Goal: Navigation & Orientation: Find specific page/section

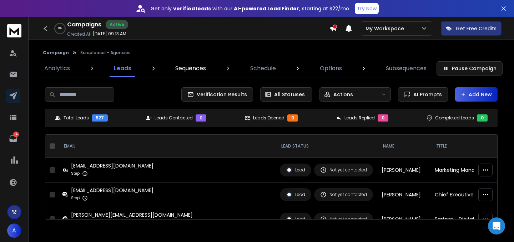
click at [200, 67] on p "Sequences" at bounding box center [190, 68] width 31 height 9
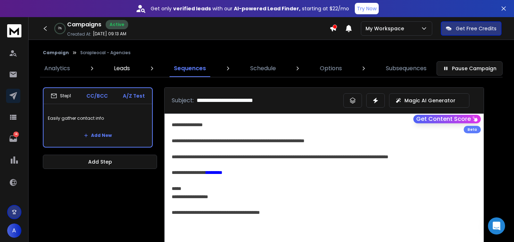
click at [123, 73] on link "Leads" at bounding box center [122, 68] width 25 height 17
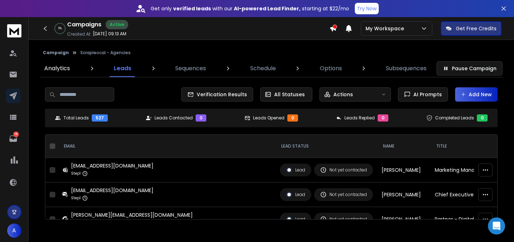
click at [61, 72] on p "Analytics" at bounding box center [57, 68] width 26 height 9
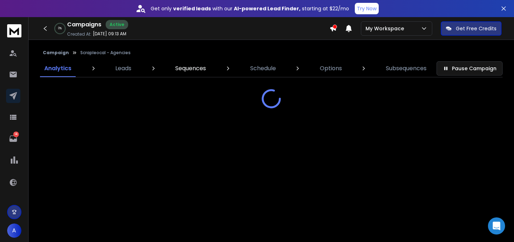
click at [177, 70] on p "Sequences" at bounding box center [190, 68] width 31 height 9
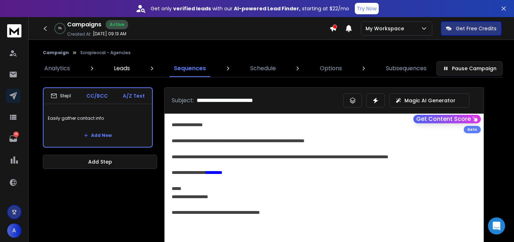
click at [125, 75] on link "Leads" at bounding box center [122, 68] width 25 height 17
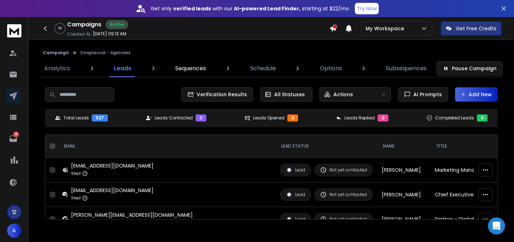
click at [201, 71] on p "Sequences" at bounding box center [190, 68] width 31 height 9
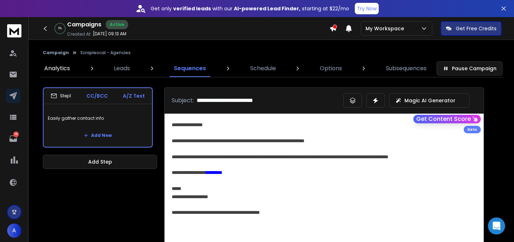
click at [59, 74] on link "Analytics" at bounding box center [57, 68] width 34 height 17
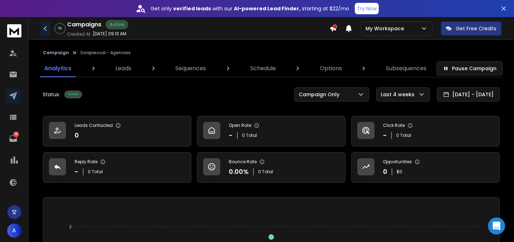
click at [44, 33] on button at bounding box center [45, 28] width 9 height 14
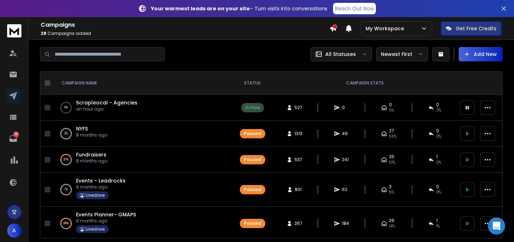
click at [103, 101] on span "Scrapleocal - Agencies" at bounding box center [106, 102] width 61 height 7
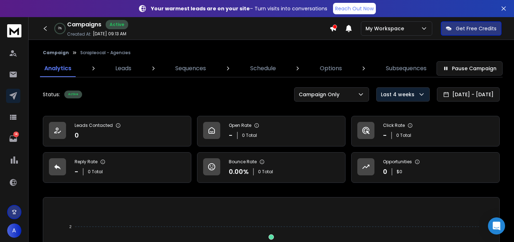
click at [394, 88] on button "Last 4 weeks" at bounding box center [403, 94] width 54 height 14
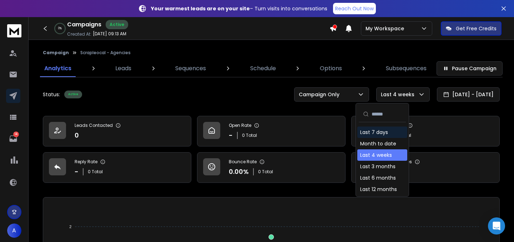
click at [380, 131] on div "Last 7 days" at bounding box center [374, 132] width 28 height 7
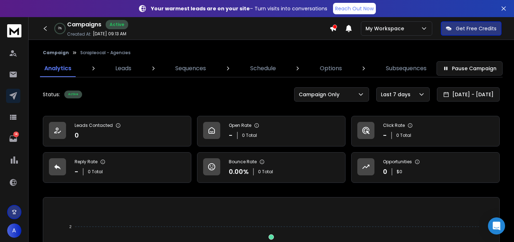
click at [136, 71] on div "Analytics Leads Sequences Schedule Options Subsequences" at bounding box center [235, 68] width 391 height 17
click at [132, 71] on link "Leads" at bounding box center [123, 68] width 25 height 17
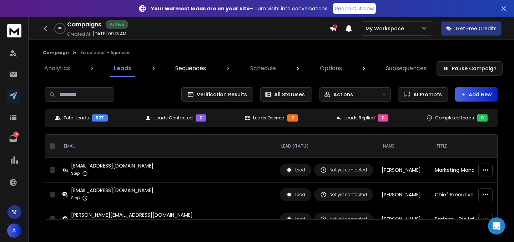
click at [191, 70] on p "Sequences" at bounding box center [190, 68] width 31 height 9
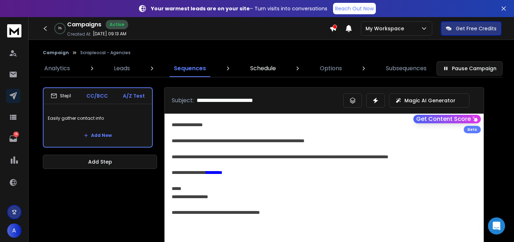
click at [261, 71] on p "Schedule" at bounding box center [263, 68] width 26 height 9
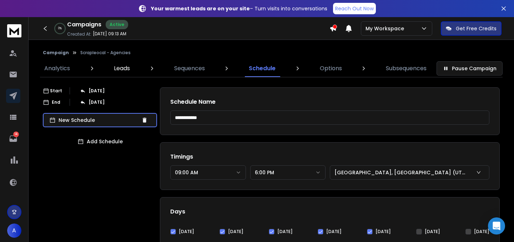
click at [123, 74] on link "Leads" at bounding box center [122, 68] width 25 height 17
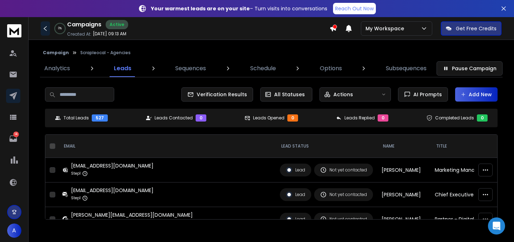
click at [43, 29] on icon at bounding box center [45, 28] width 6 height 6
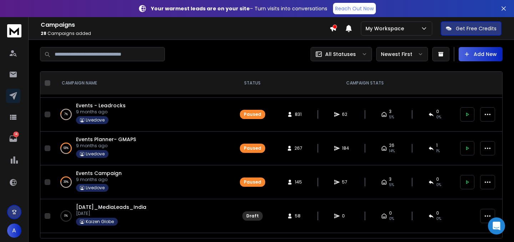
scroll to position [97, 0]
